Goal: Task Accomplishment & Management: Use online tool/utility

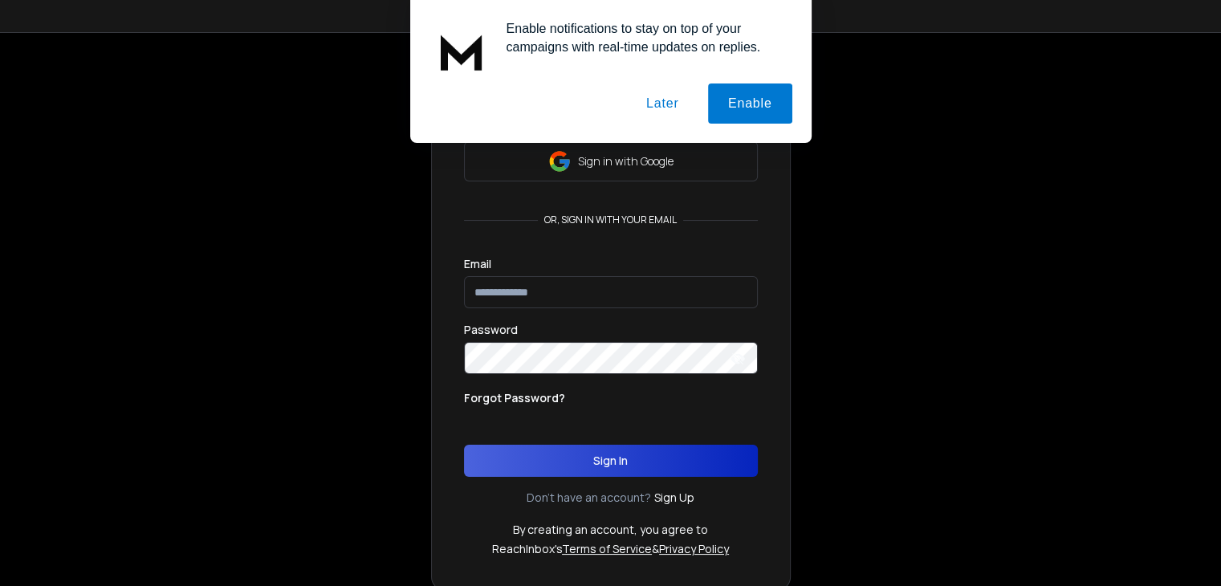
click at [659, 97] on button "Later" at bounding box center [662, 103] width 72 height 40
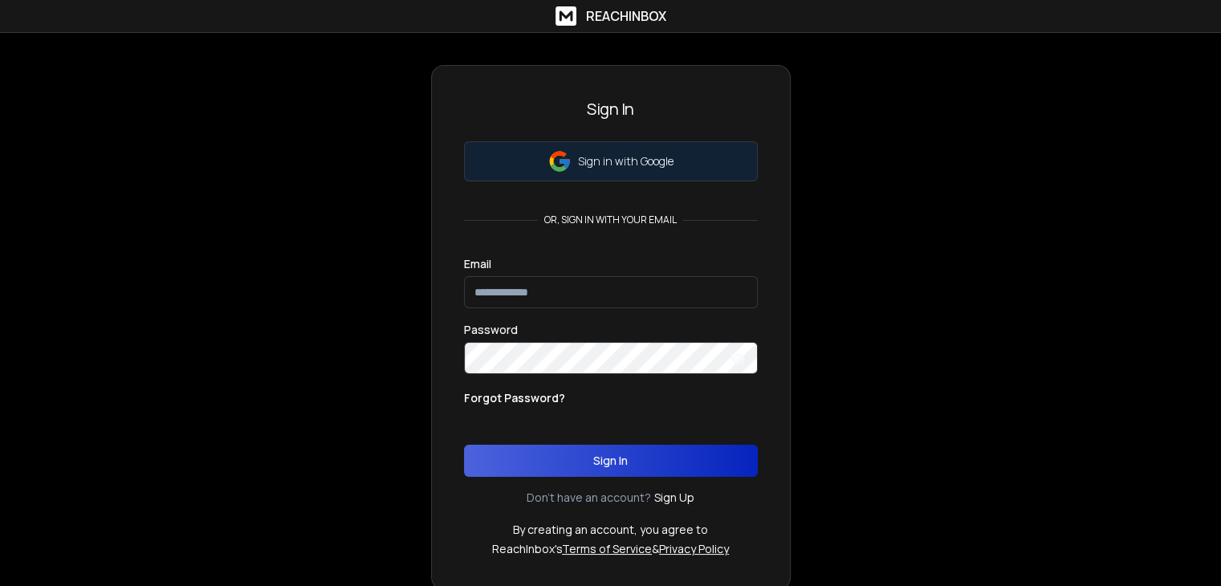
click at [578, 171] on button "Sign in with Google" at bounding box center [611, 161] width 294 height 40
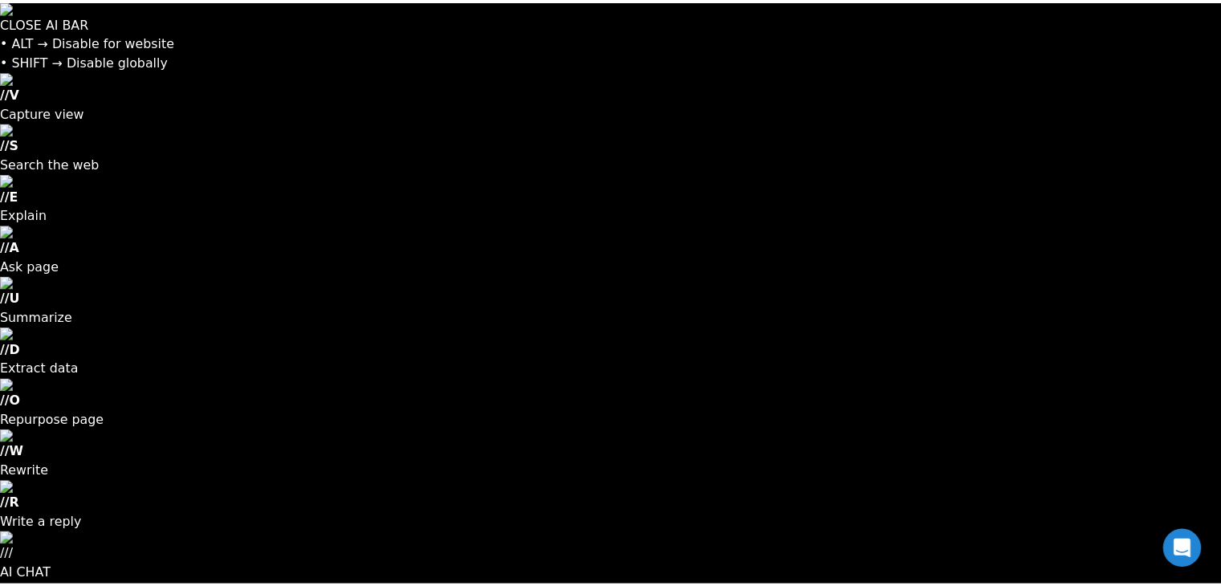
scroll to position [1927, 0]
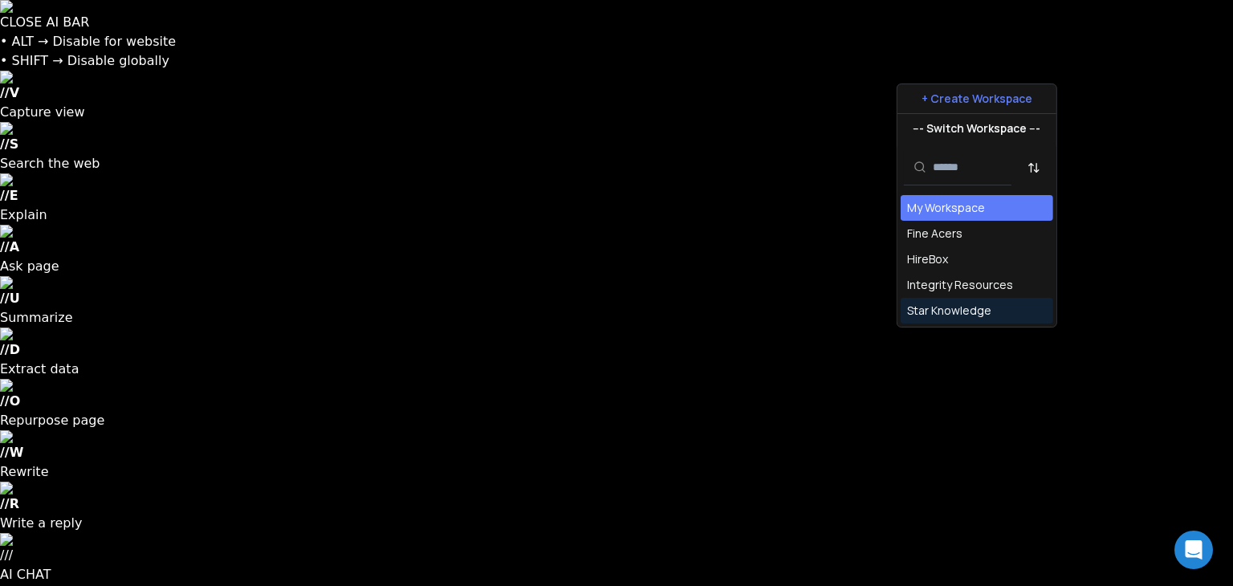
click at [941, 306] on div "Star Knowledge" at bounding box center [949, 311] width 84 height 16
